Goal: Communication & Community: Answer question/provide support

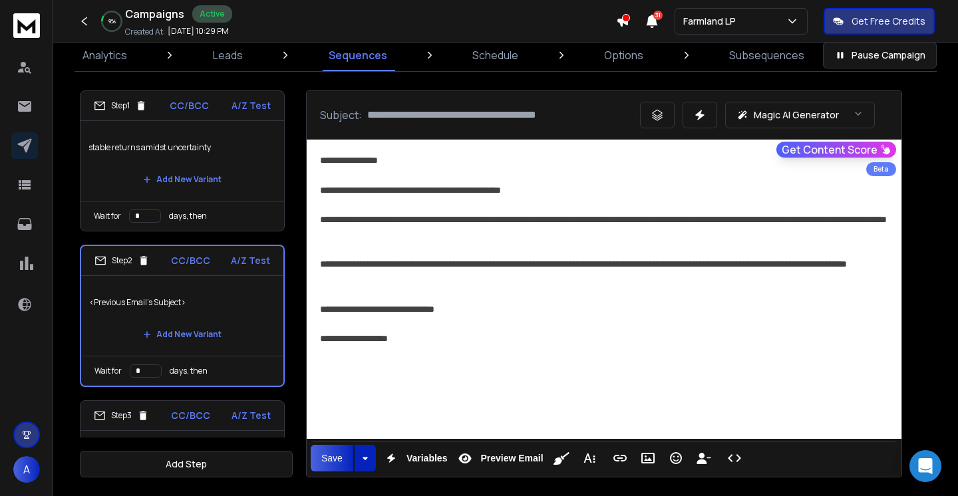
scroll to position [1154, 0]
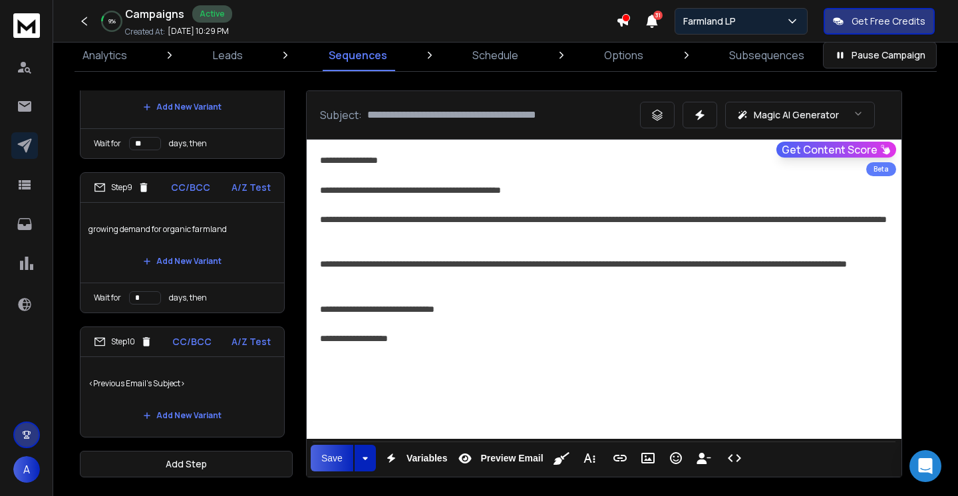
click at [717, 21] on p "Farmland LP" at bounding box center [712, 21] width 58 height 13
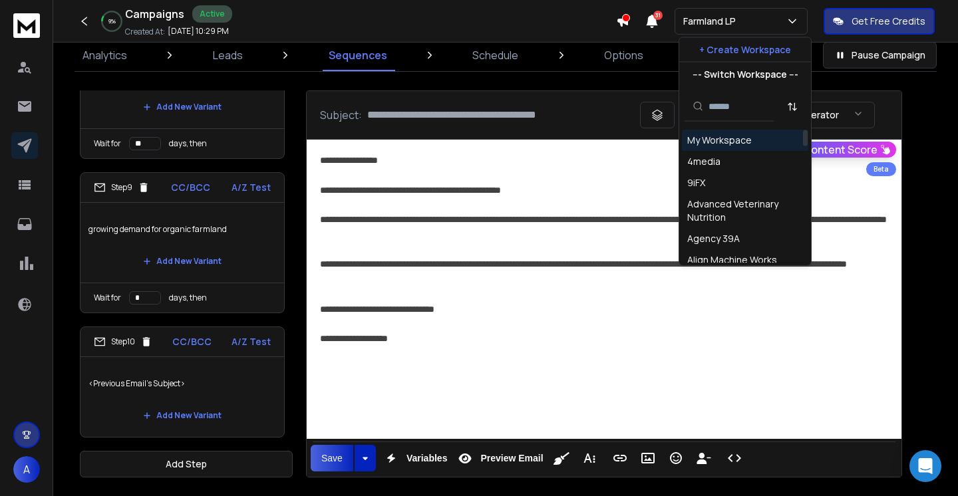
click at [699, 137] on div "My Workspace" at bounding box center [719, 140] width 65 height 13
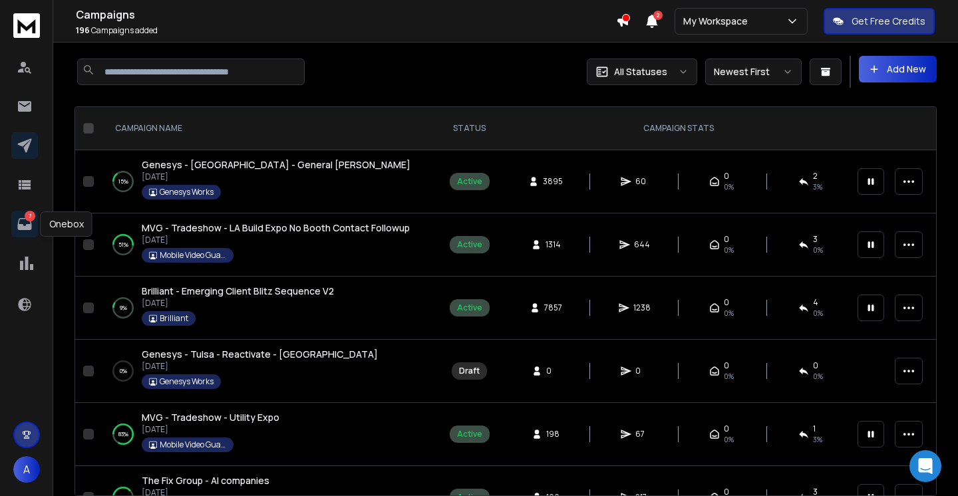
click at [19, 224] on icon at bounding box center [24, 224] width 14 height 12
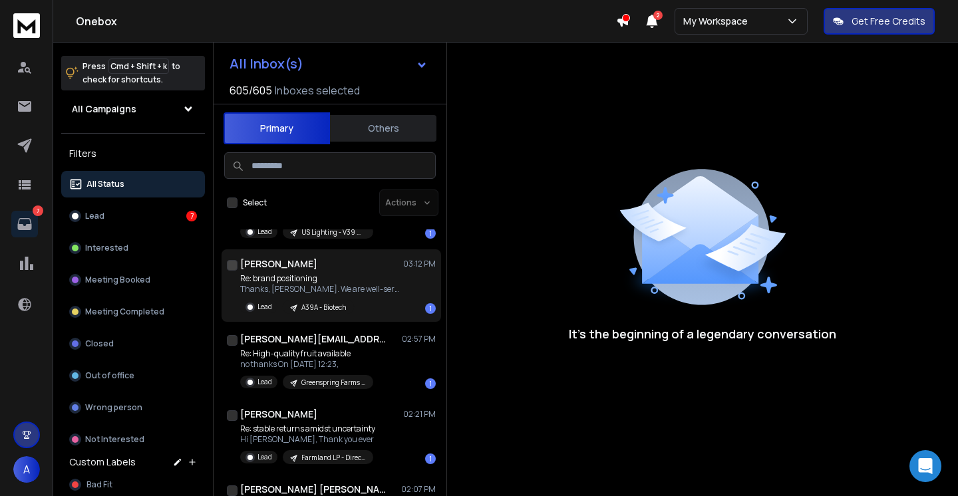
scroll to position [59, 0]
click at [338, 288] on p "Thanks, [PERSON_NAME]. We are well-served" at bounding box center [320, 288] width 160 height 11
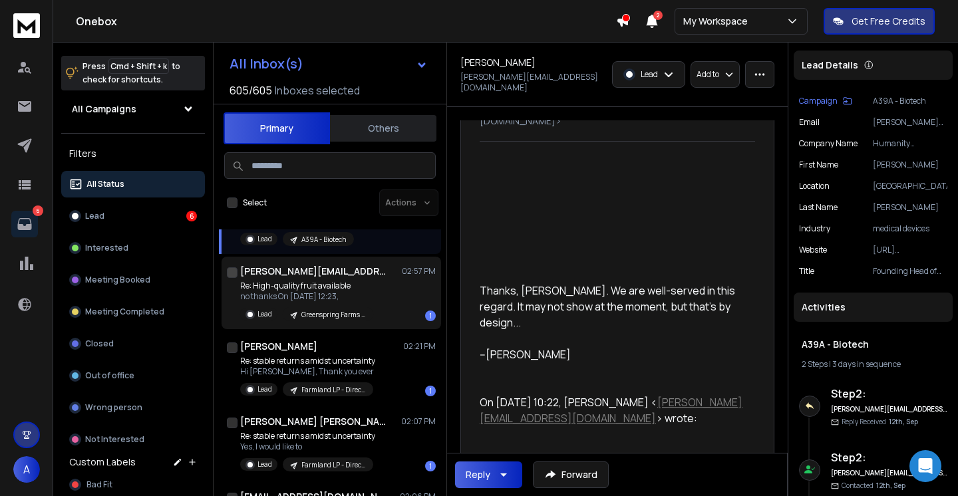
scroll to position [133, 0]
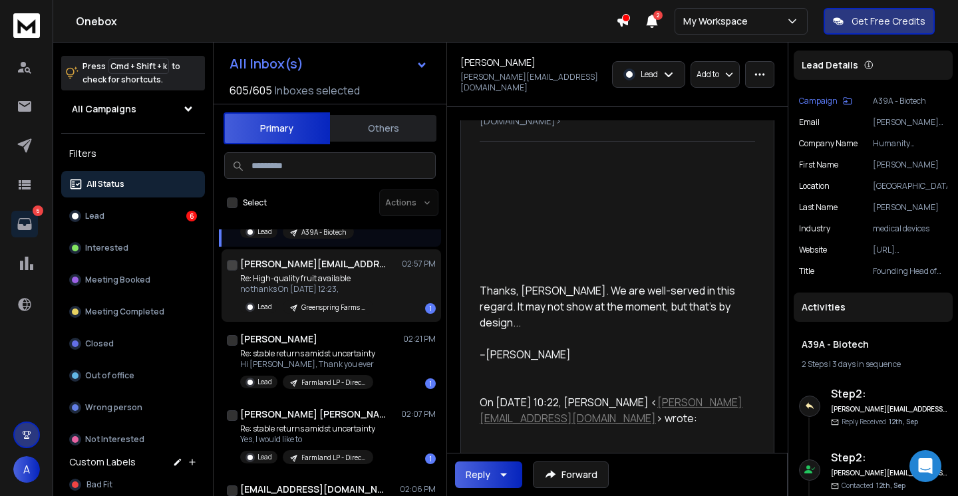
click at [329, 281] on p "Re: High-quality fruit available" at bounding box center [306, 278] width 133 height 11
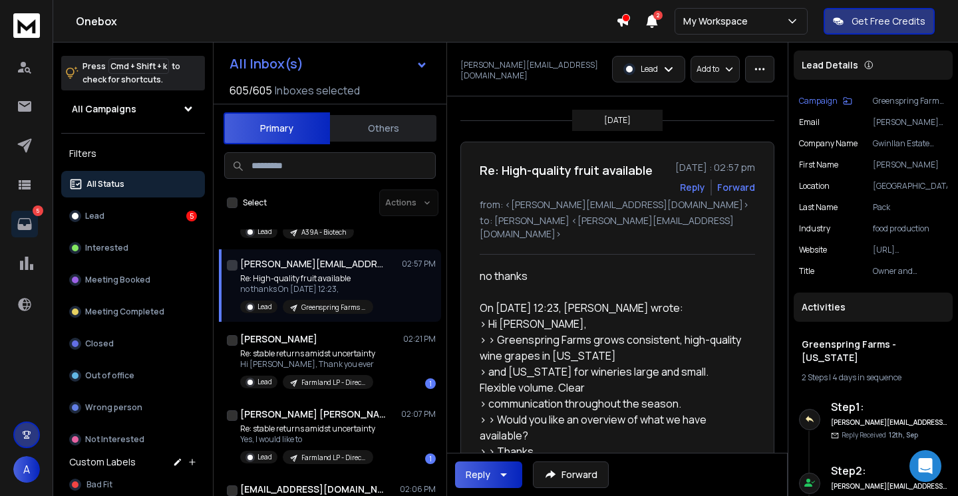
click at [731, 188] on div "Forward" at bounding box center [736, 187] width 38 height 13
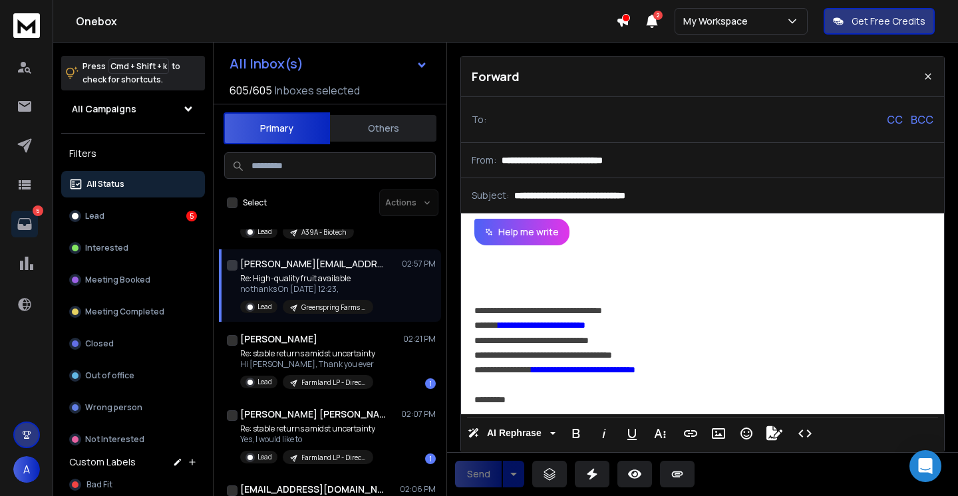
click at [552, 124] on input at bounding box center [538, 120] width 93 height 24
type input "*"
type input "**********"
click at [468, 480] on button "Send" at bounding box center [478, 474] width 47 height 27
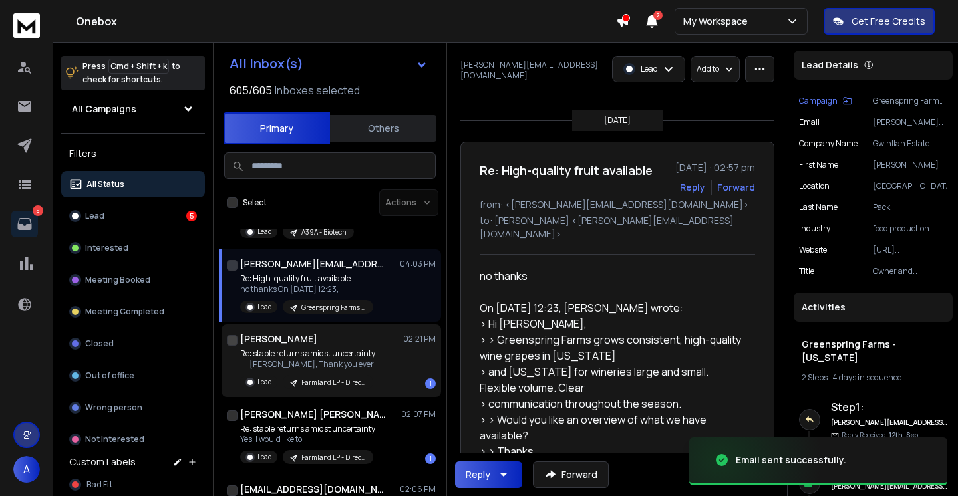
click at [344, 353] on p "Re: stable returns amidst uncertainty" at bounding box center [307, 354] width 135 height 11
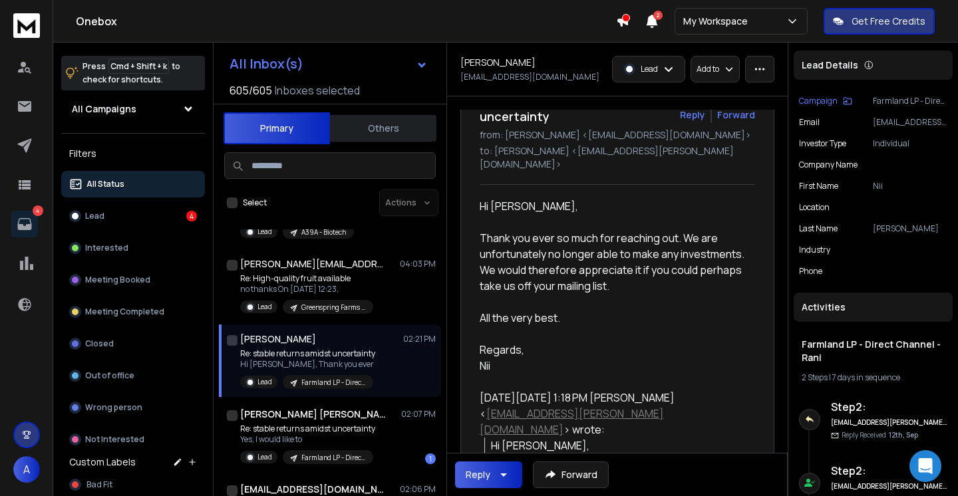
scroll to position [0, 0]
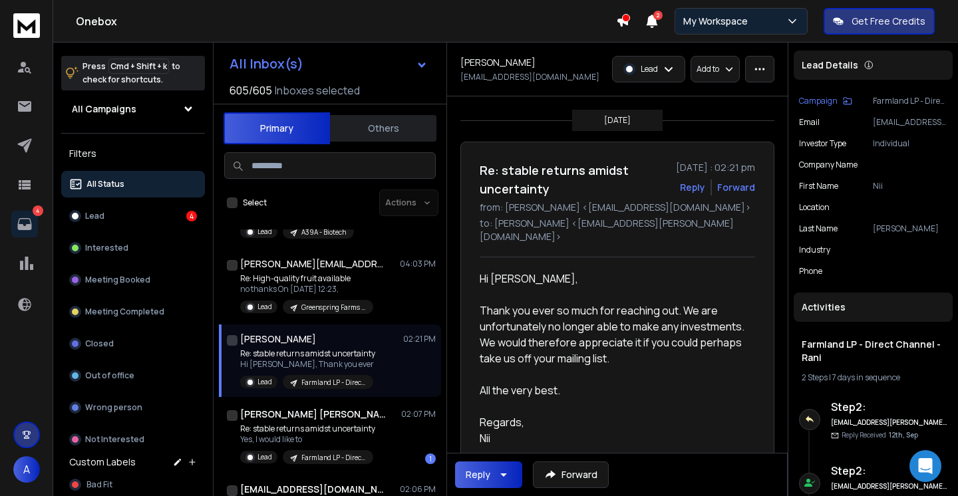
click at [748, 17] on p "My Workspace" at bounding box center [718, 21] width 70 height 13
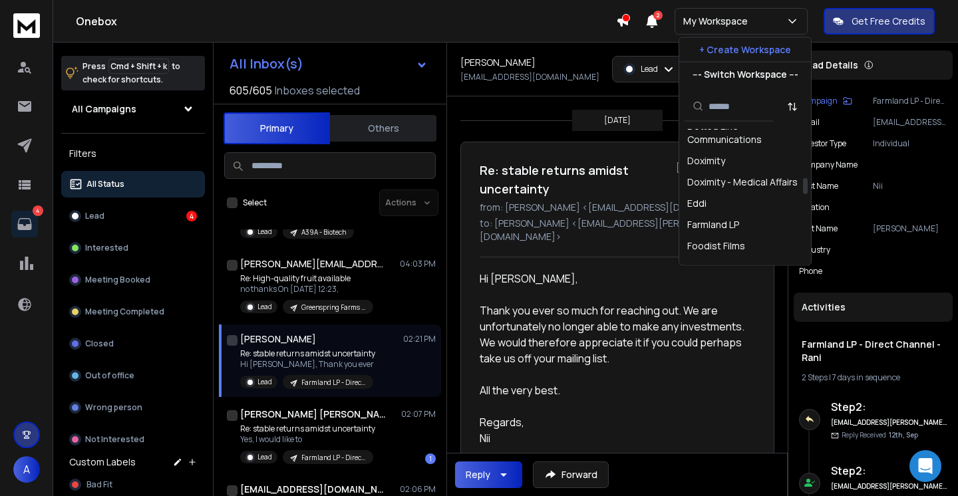
scroll to position [411, 0]
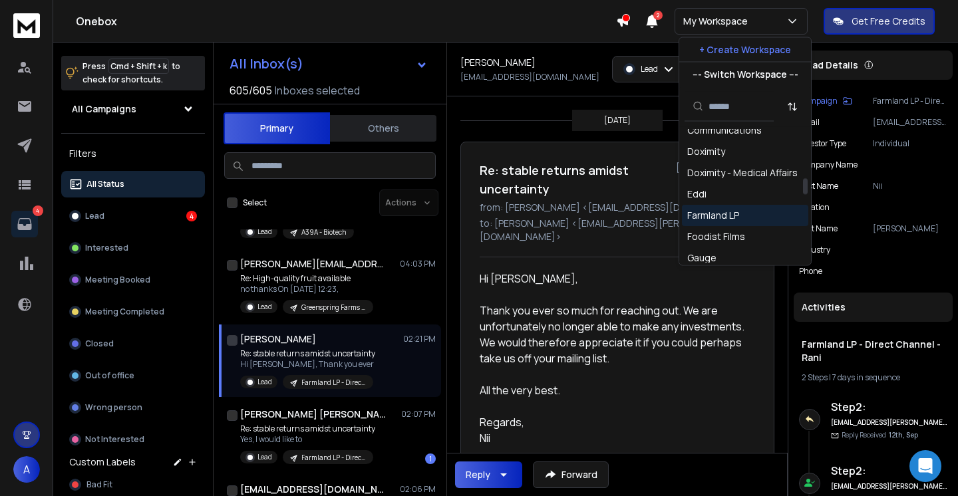
click at [726, 210] on div "Farmland LP" at bounding box center [713, 216] width 52 height 13
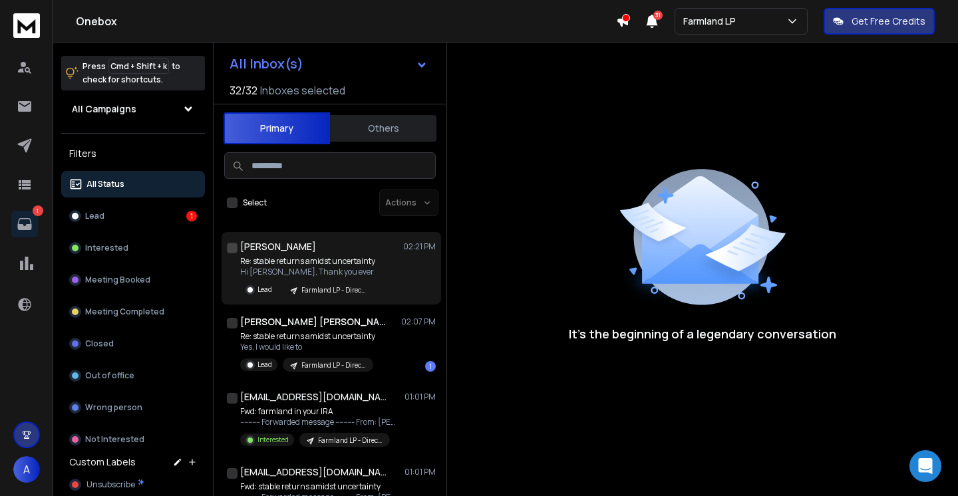
click at [298, 249] on h1 "[PERSON_NAME]" at bounding box center [278, 246] width 76 height 13
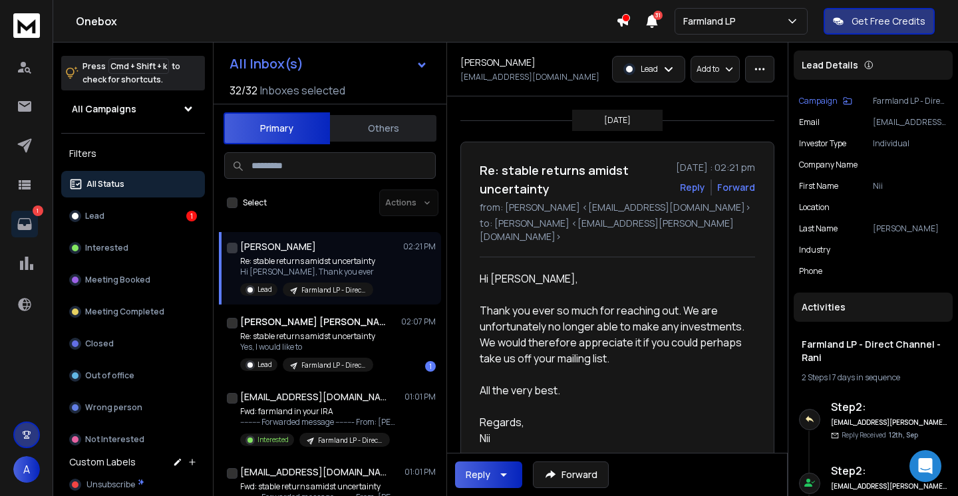
click at [761, 69] on icon "button" at bounding box center [760, 69] width 12 height 12
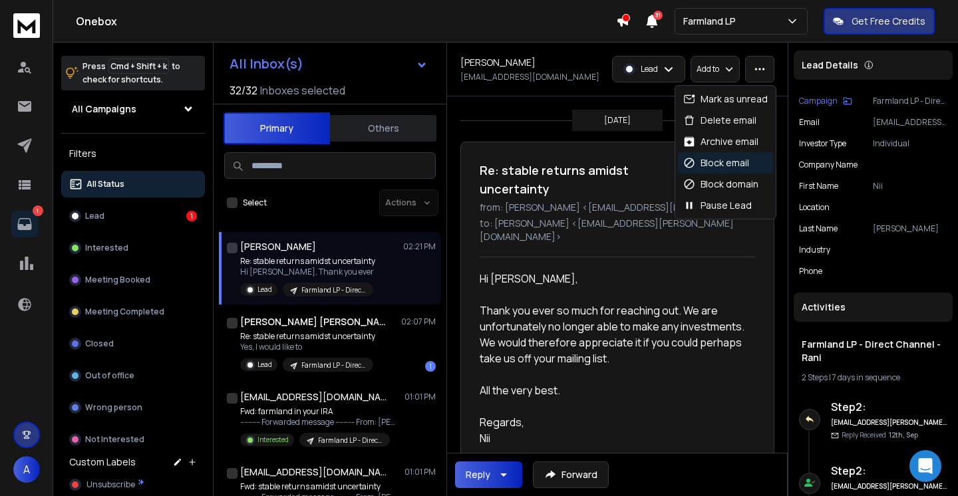
click at [735, 168] on div "Block email" at bounding box center [716, 162] width 66 height 13
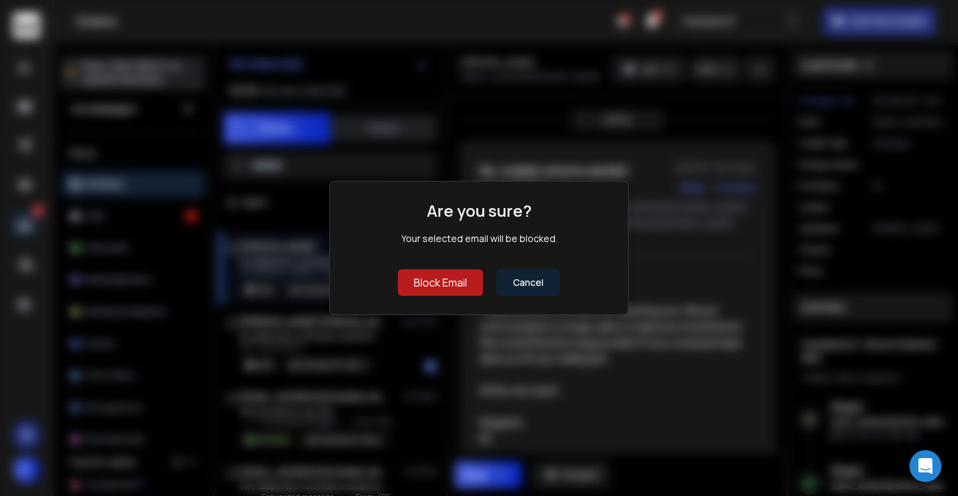
click at [458, 276] on button "Block Email" at bounding box center [440, 282] width 85 height 27
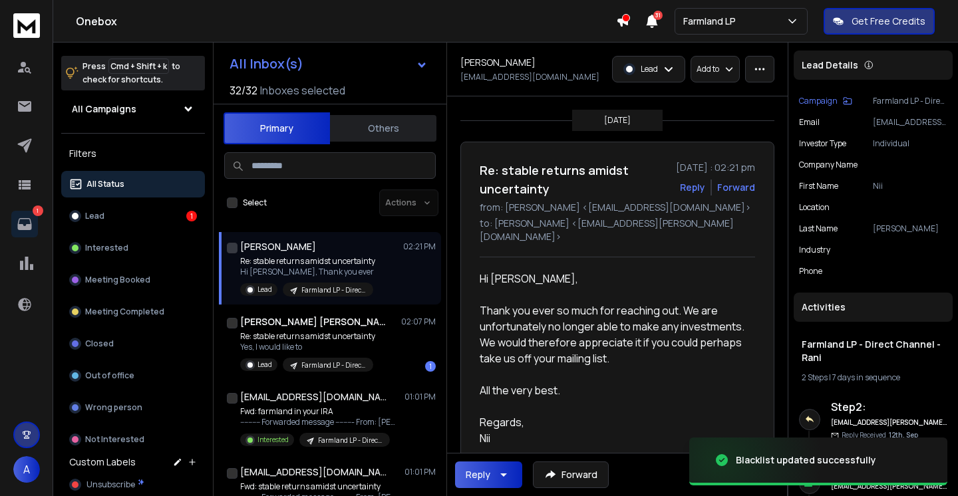
click at [741, 186] on div "Forward" at bounding box center [736, 187] width 38 height 13
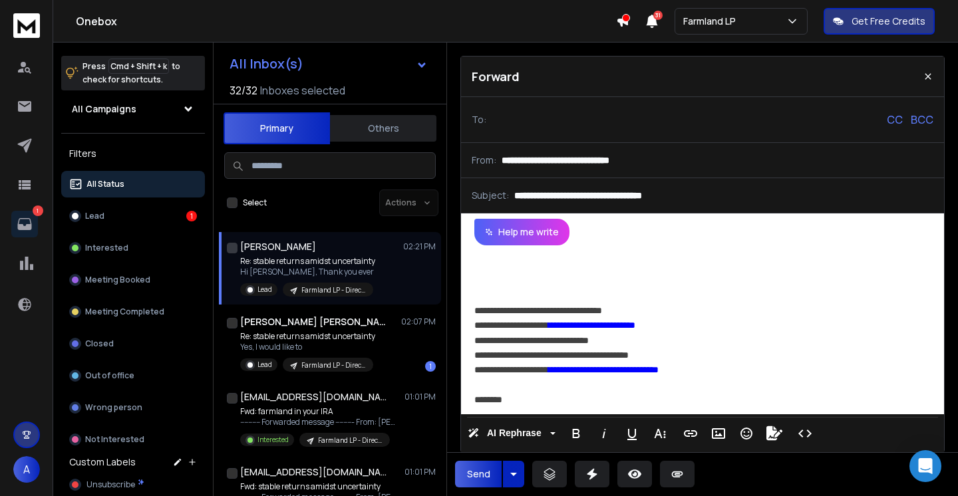
click at [526, 132] on div "To: CC BCC" at bounding box center [702, 119] width 483 height 45
click at [528, 117] on input at bounding box center [538, 120] width 93 height 24
type input "*"
type input "**********"
click at [480, 469] on button "Send" at bounding box center [478, 474] width 47 height 27
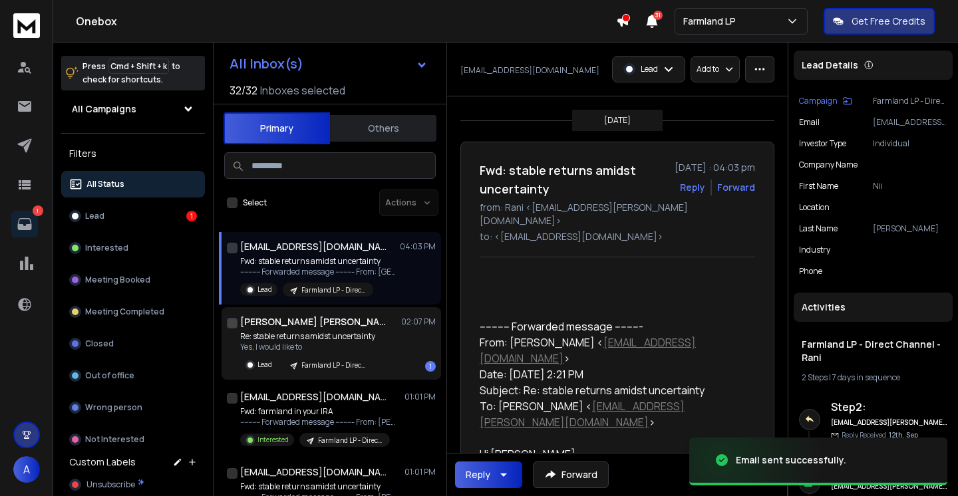
click at [355, 340] on p "Re: stable returns amidst uncertainty" at bounding box center [307, 336] width 135 height 11
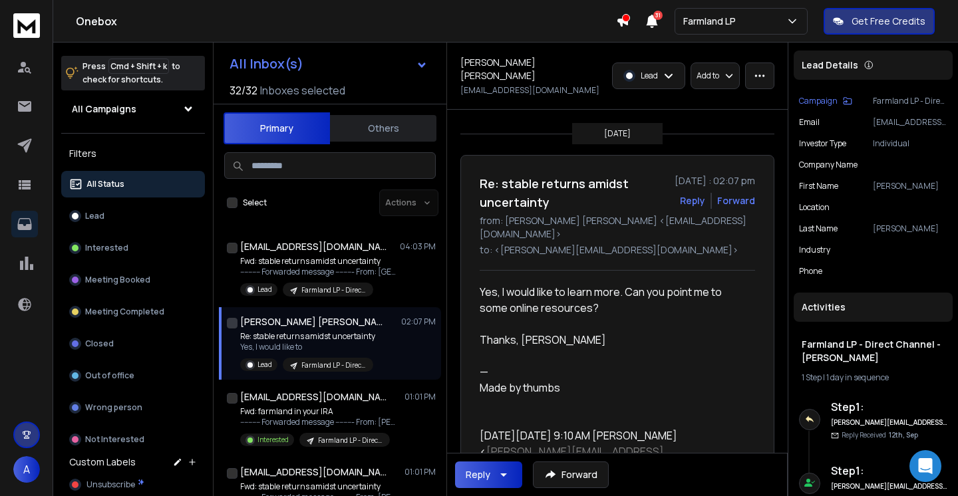
click at [667, 63] on div "Lead" at bounding box center [649, 75] width 72 height 25
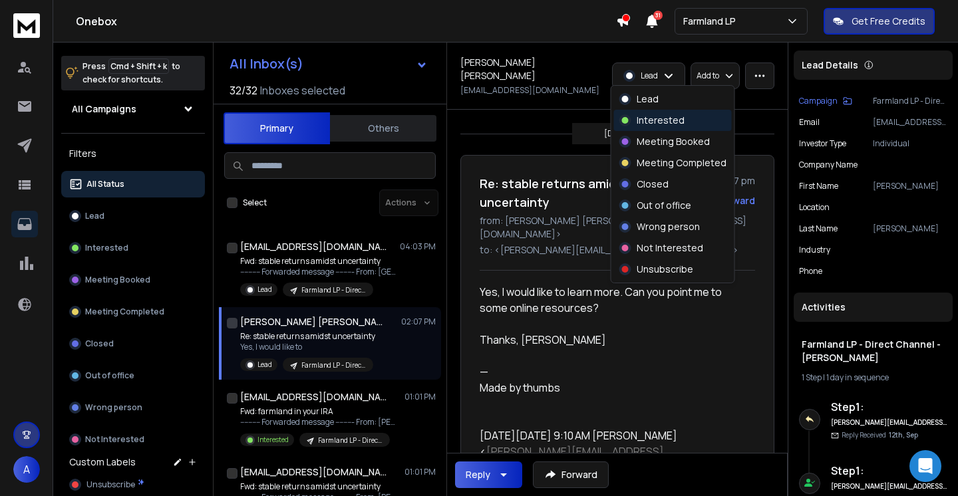
click at [649, 114] on p "Interested" at bounding box center [661, 120] width 48 height 13
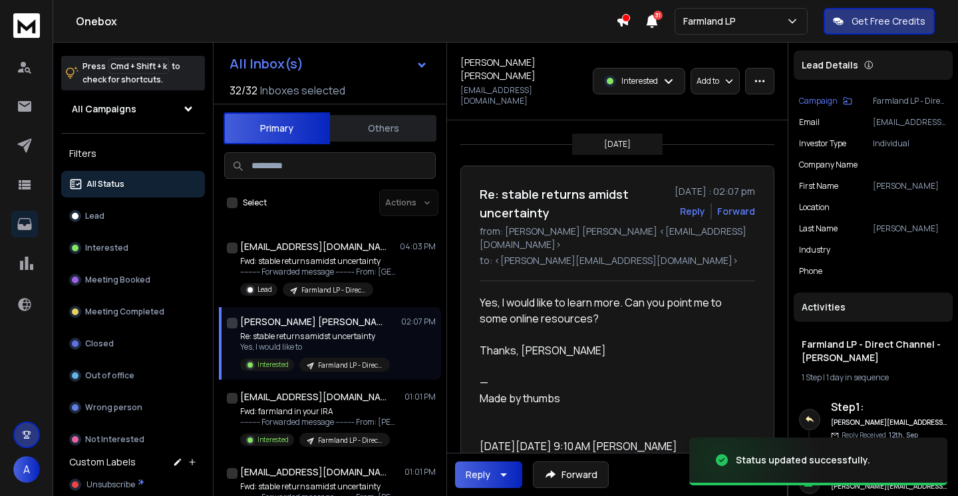
click at [749, 205] on div "Forward" at bounding box center [736, 211] width 38 height 13
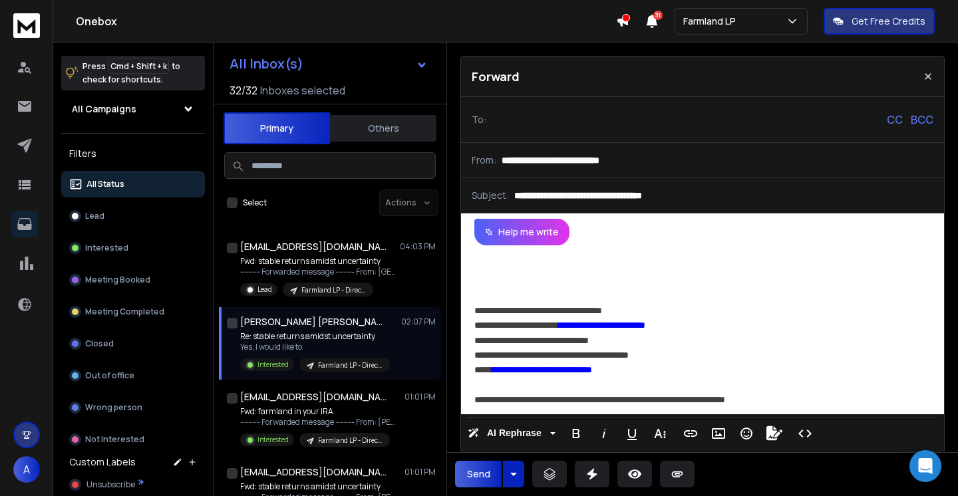
click at [518, 121] on input at bounding box center [538, 120] width 93 height 24
type input "**********"
click at [476, 486] on button "Send" at bounding box center [478, 474] width 47 height 27
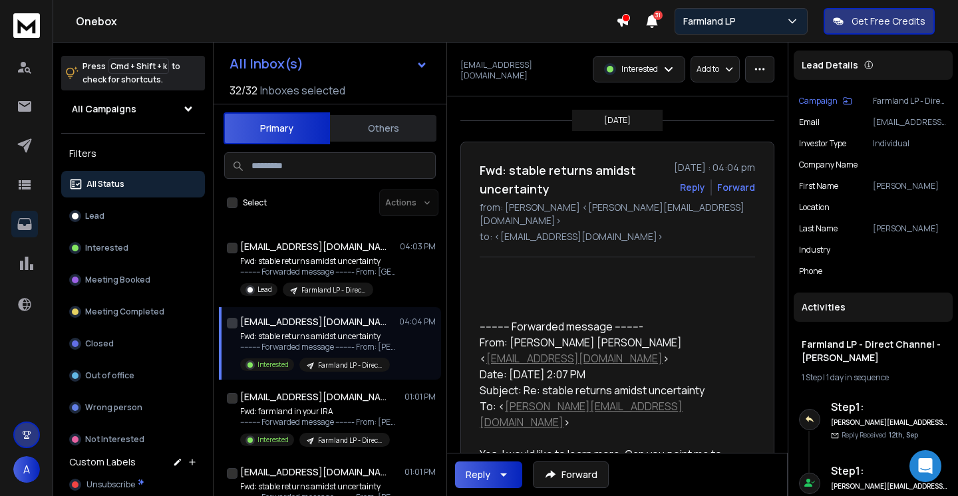
click at [739, 11] on button "Farmland LP" at bounding box center [741, 21] width 133 height 27
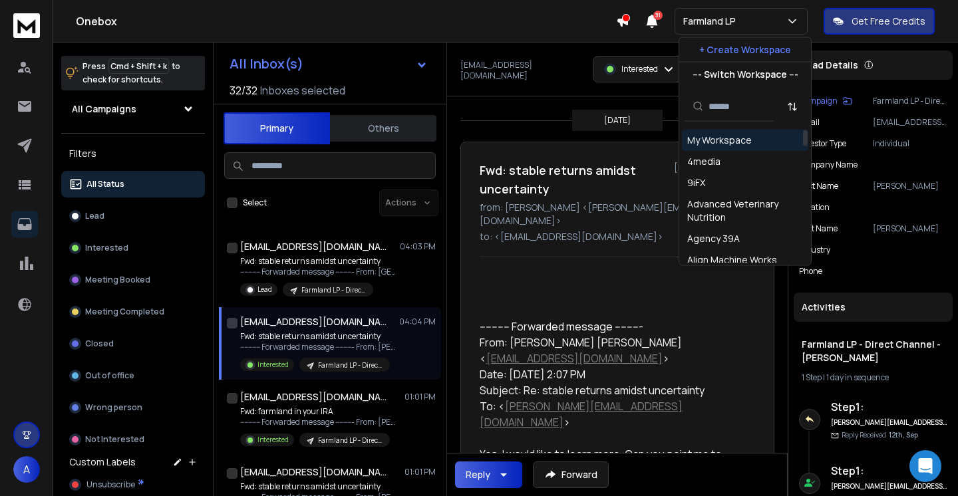
click at [717, 138] on div "My Workspace" at bounding box center [719, 140] width 65 height 13
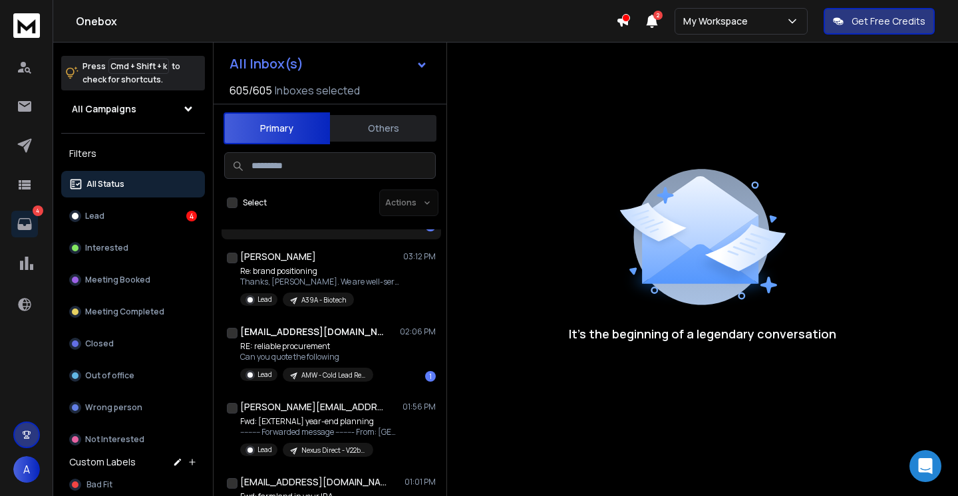
scroll to position [380, 0]
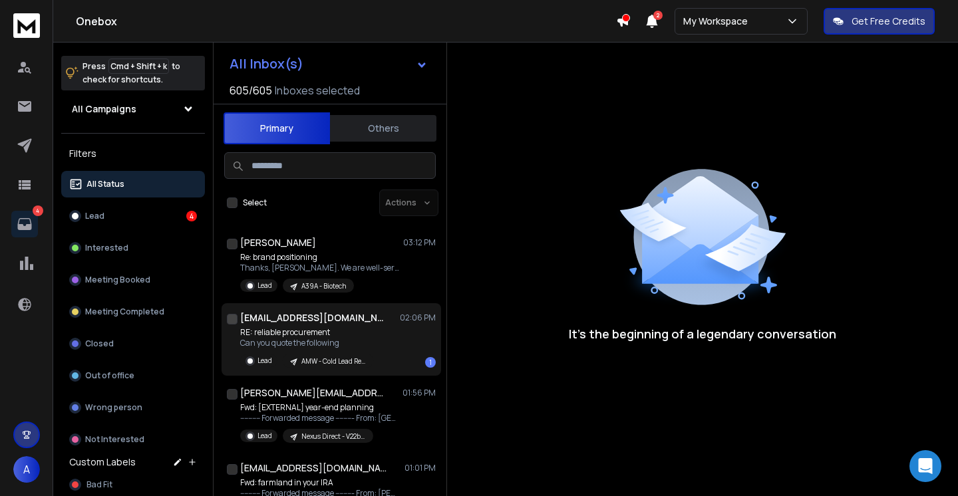
click at [318, 346] on p "Can you quote the following" at bounding box center [306, 343] width 133 height 11
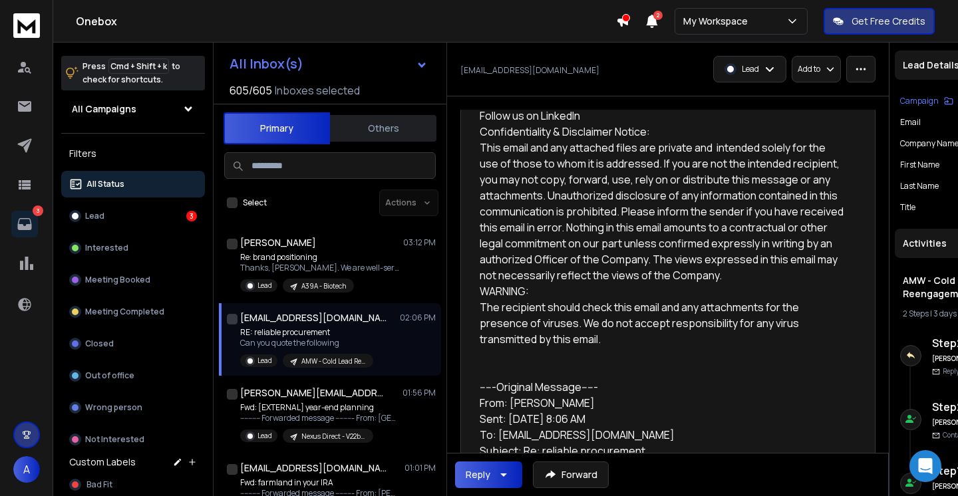
scroll to position [0, 0]
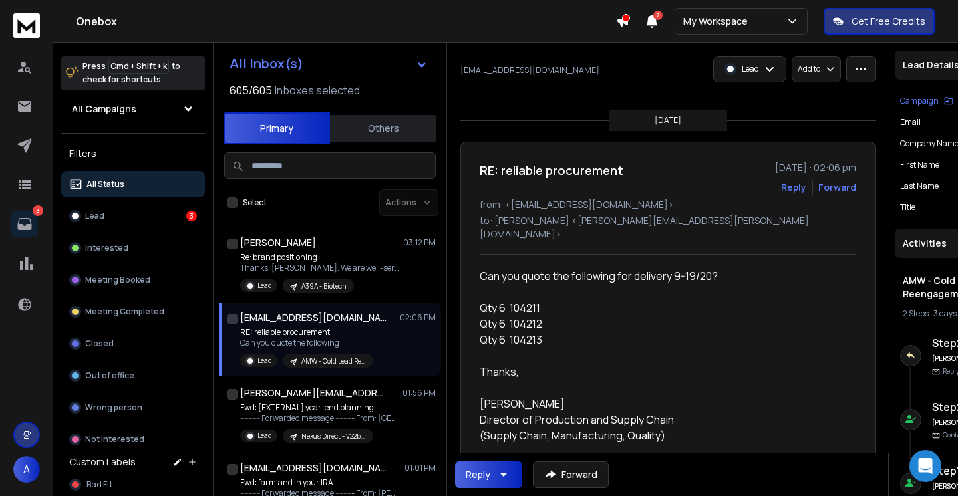
click at [756, 64] on p "Lead" at bounding box center [750, 69] width 17 height 11
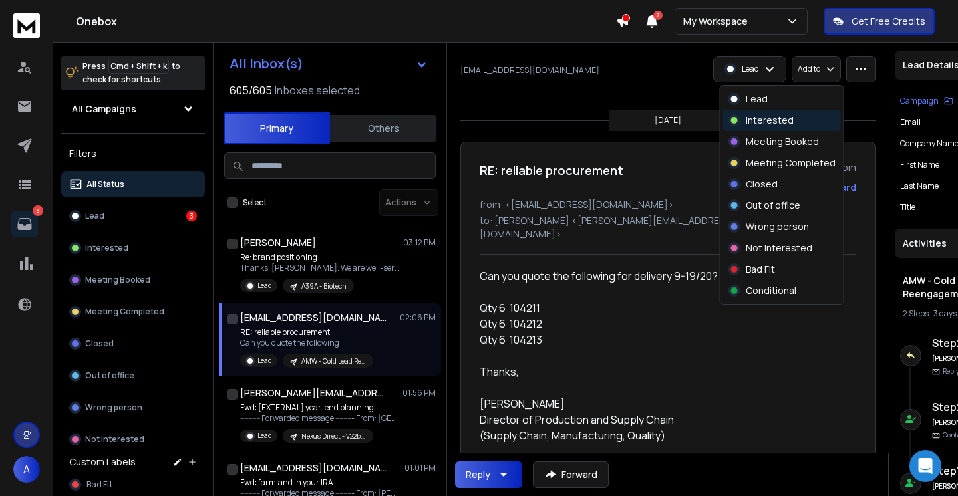
click at [753, 120] on p "Interested" at bounding box center [770, 120] width 48 height 13
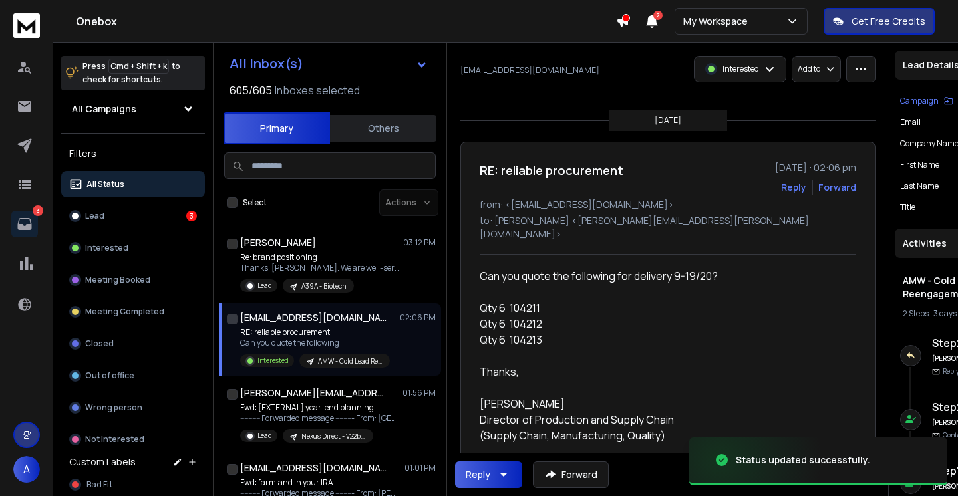
click at [834, 184] on div "Forward" at bounding box center [837, 187] width 38 height 13
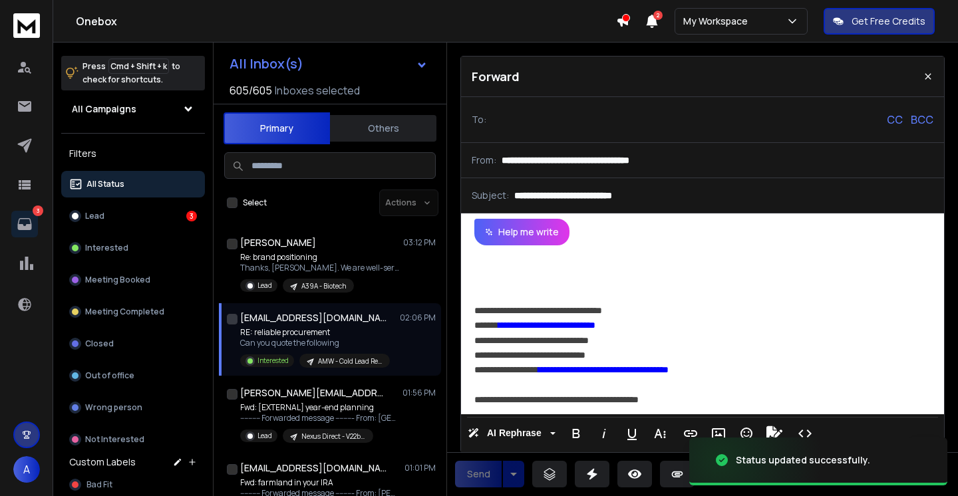
click at [530, 125] on input at bounding box center [538, 120] width 93 height 24
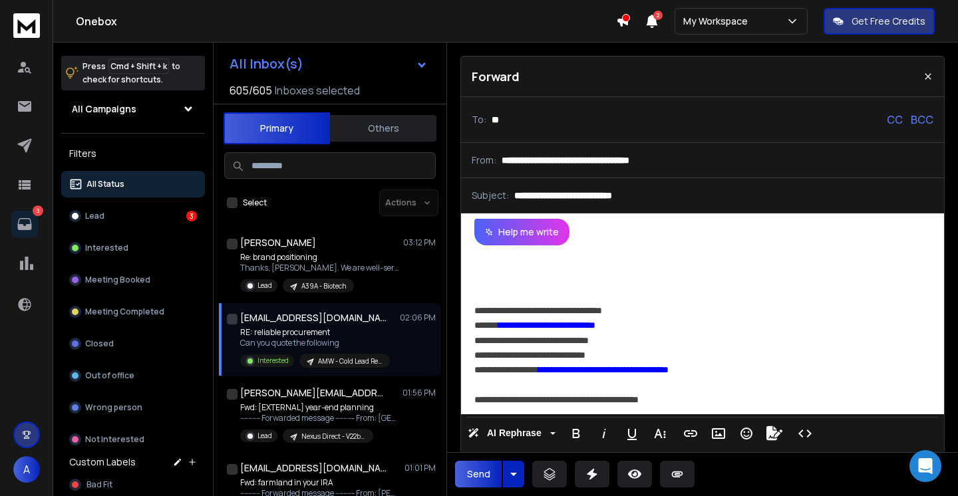
type input "*"
type input "**********"
click at [475, 478] on button "Send" at bounding box center [478, 474] width 47 height 27
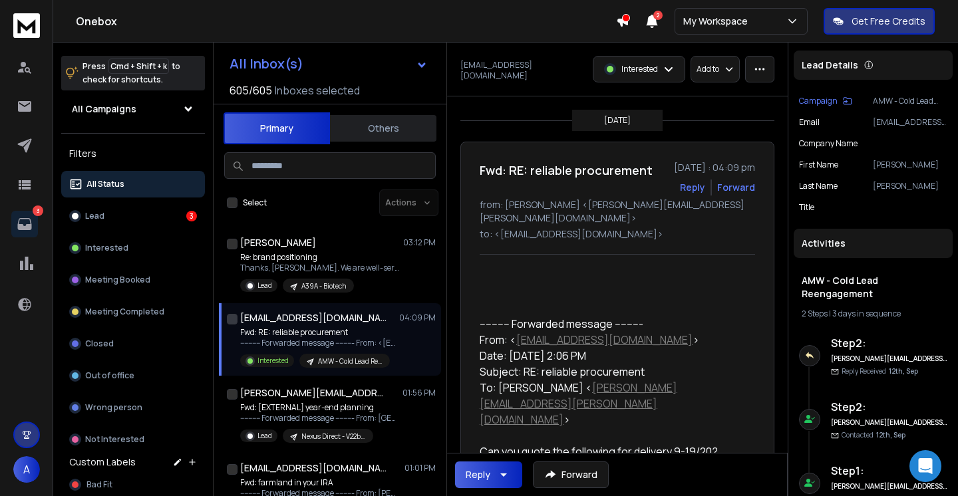
click at [339, 339] on p "---------- Forwarded message --------- From: <fsattler@verticeoiltools.com" at bounding box center [320, 343] width 160 height 11
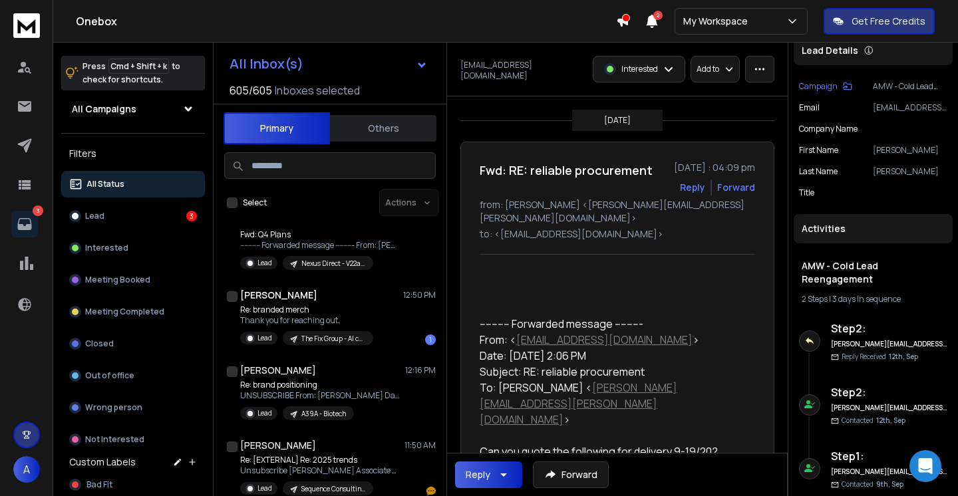
scroll to position [772, 0]
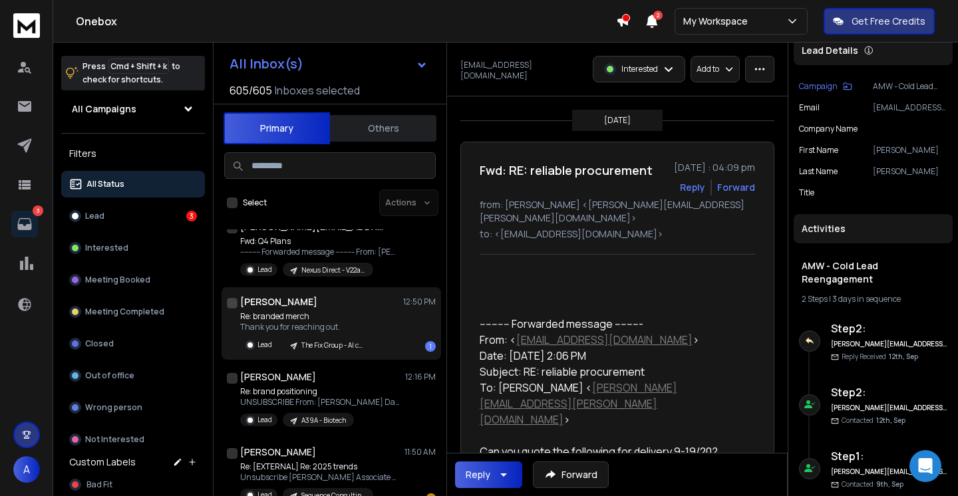
click at [322, 327] on p "Thank you for reaching out." at bounding box center [306, 327] width 133 height 11
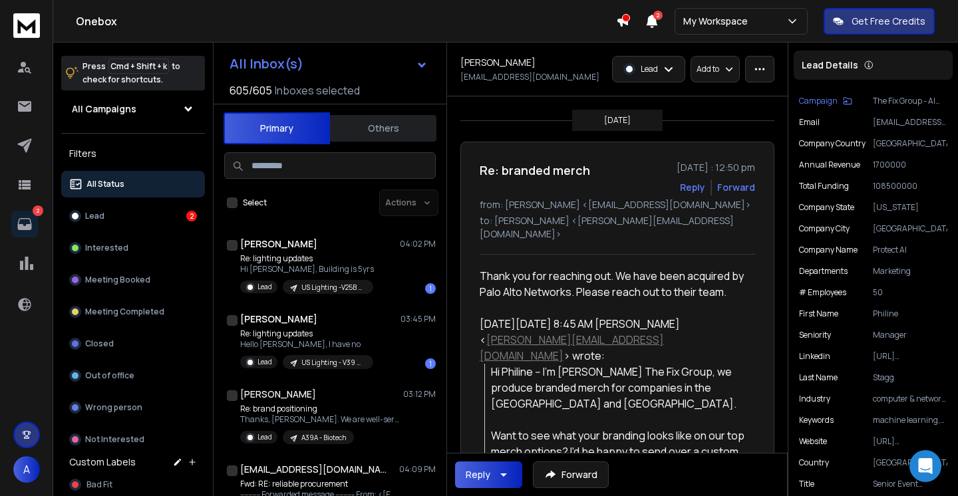
scroll to position [218, 0]
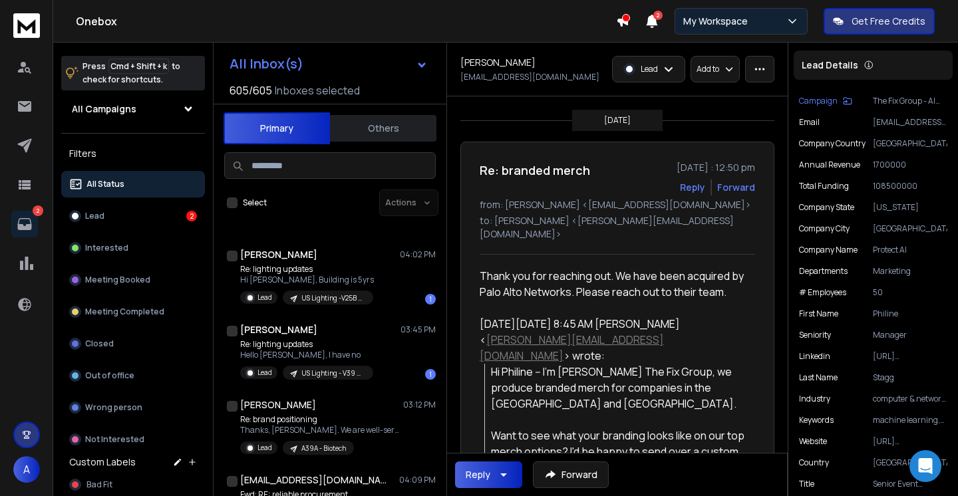
click at [752, 27] on p "My Workspace" at bounding box center [718, 21] width 70 height 13
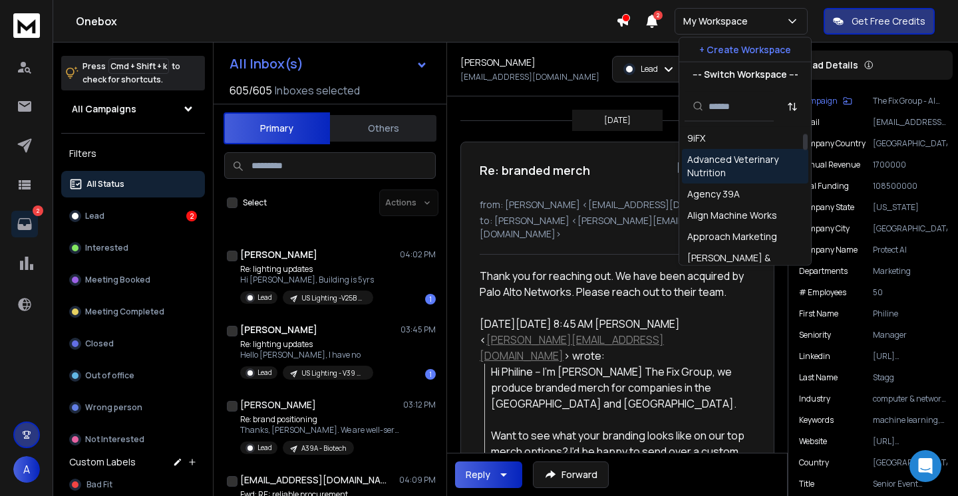
scroll to position [48, 0]
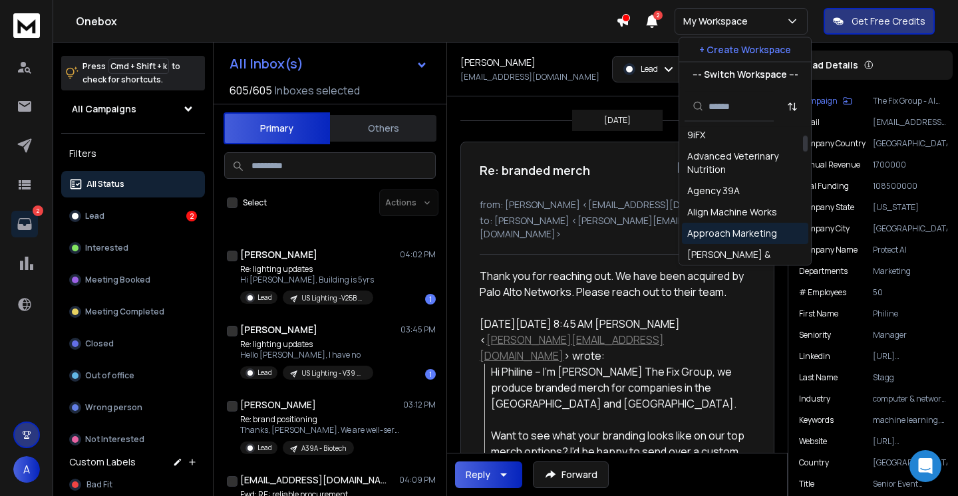
click at [717, 234] on div "Approach Marketing" at bounding box center [732, 233] width 90 height 13
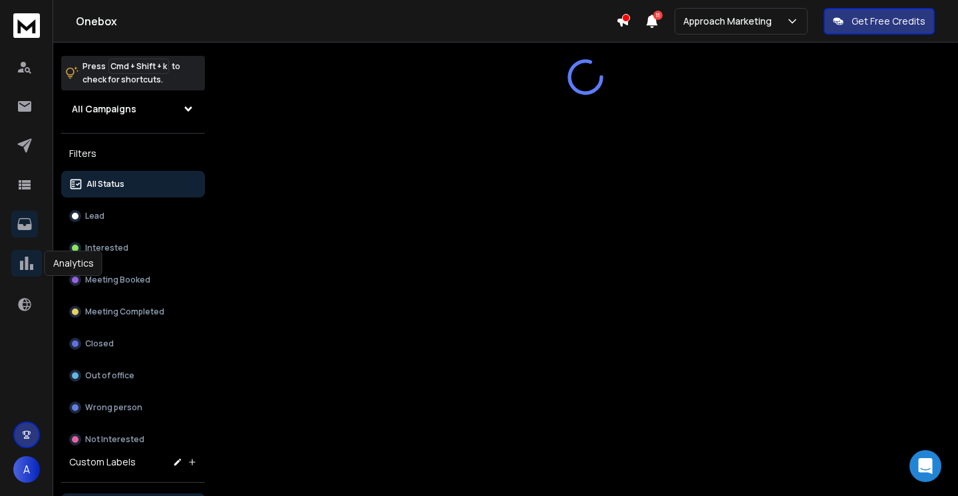
click at [20, 265] on icon at bounding box center [26, 263] width 13 height 13
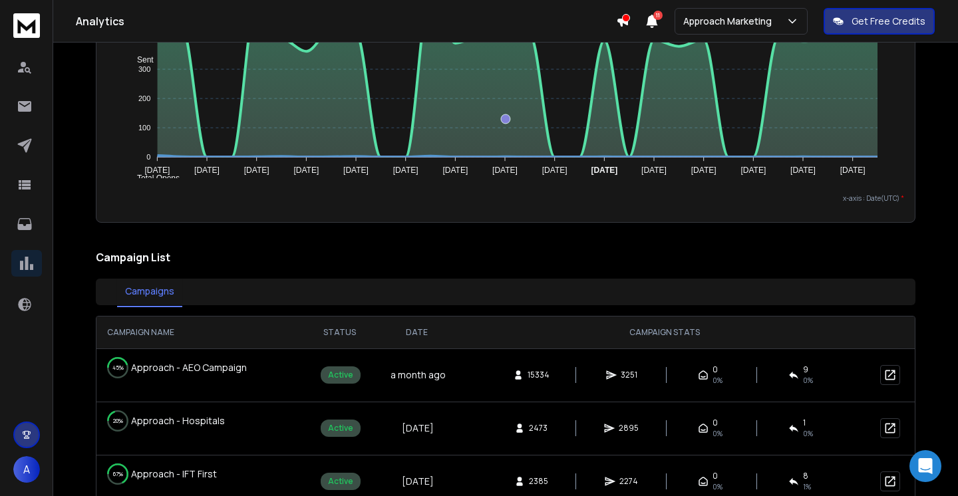
scroll to position [415, 0]
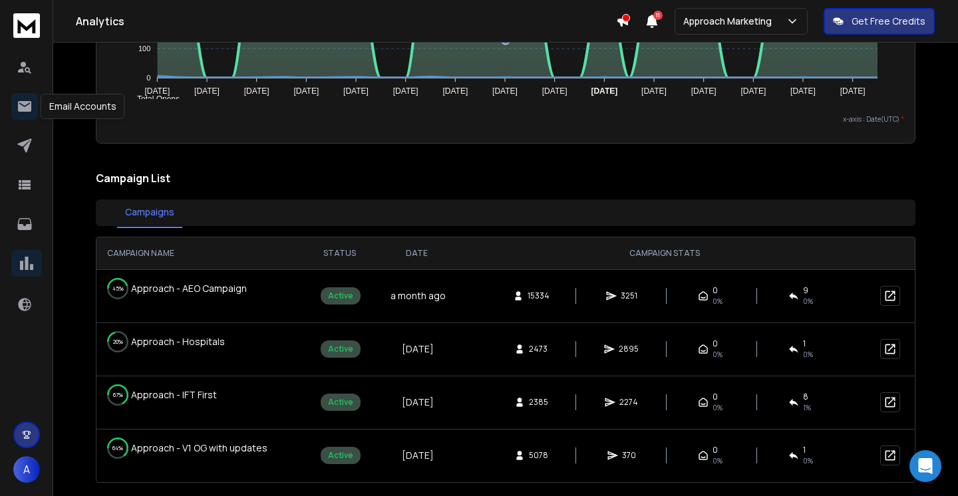
click at [23, 110] on icon at bounding box center [24, 106] width 13 height 11
